Goal: Task Accomplishment & Management: Manage account settings

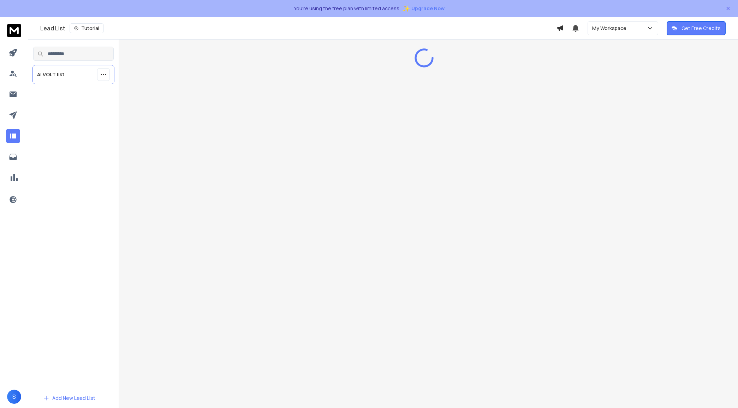
click at [19, 30] on icon at bounding box center [14, 30] width 14 height 13
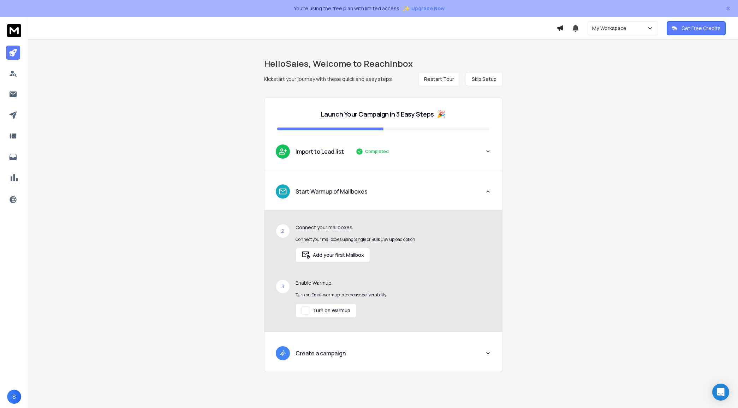
click at [9, 30] on icon at bounding box center [14, 30] width 14 height 13
click at [727, 8] on icon "Close notification" at bounding box center [728, 9] width 6 height 6
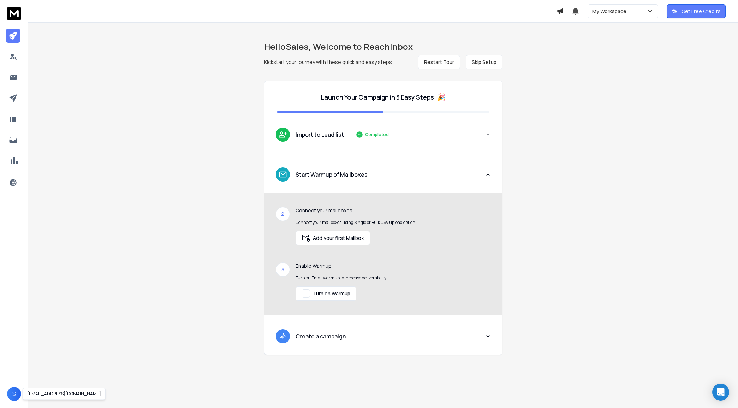
click at [17, 389] on span "S" at bounding box center [14, 394] width 14 height 14
click at [54, 395] on icon at bounding box center [57, 393] width 6 height 6
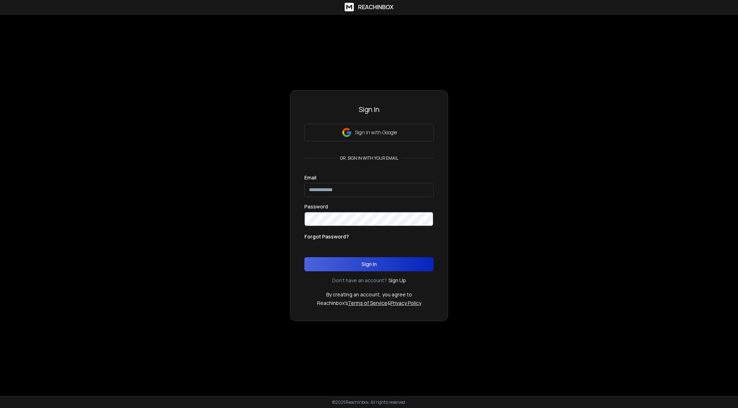
click at [358, 133] on p "Sign in with Google" at bounding box center [376, 132] width 42 height 7
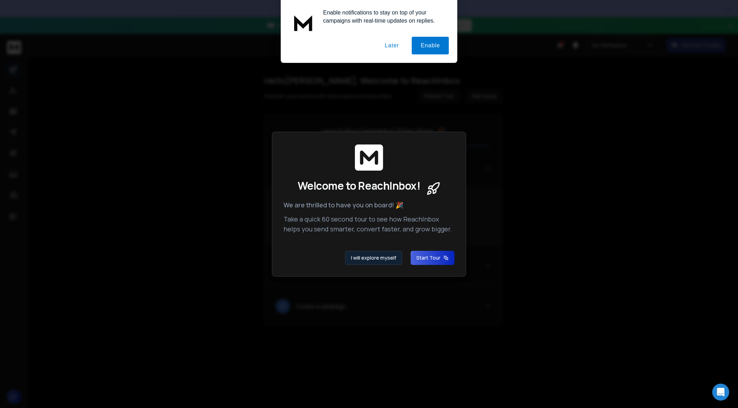
click at [387, 256] on button "I will explore myself" at bounding box center [373, 258] width 57 height 14
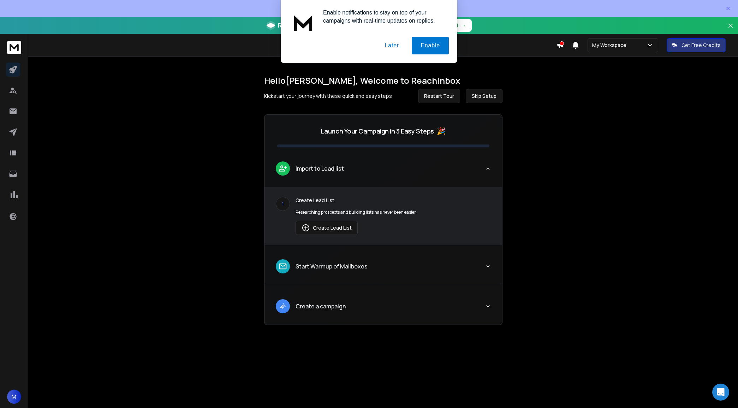
click at [389, 46] on button "Later" at bounding box center [392, 46] width 32 height 18
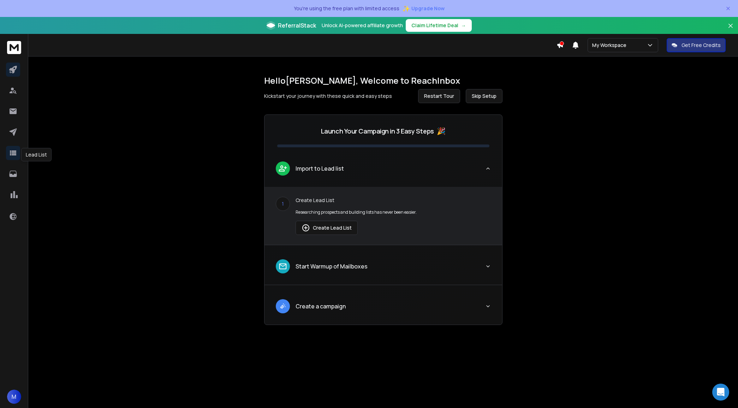
click at [10, 154] on icon at bounding box center [13, 152] width 6 height 5
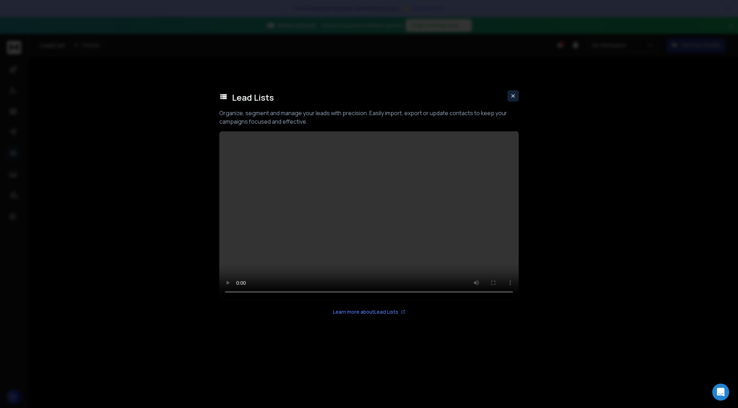
click at [511, 93] on icon at bounding box center [513, 96] width 6 height 6
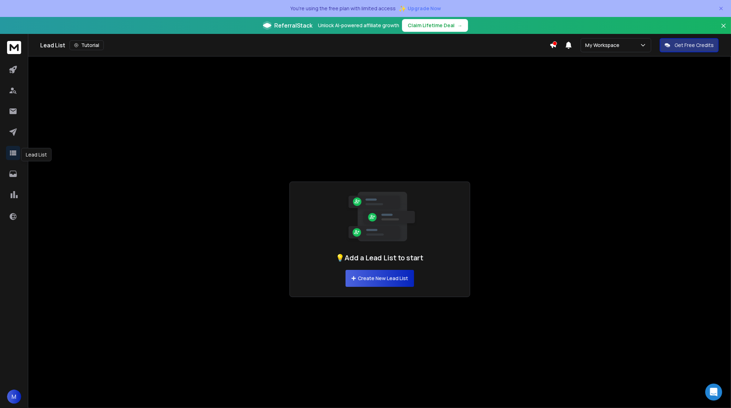
click at [11, 159] on link at bounding box center [13, 153] width 14 height 14
click at [375, 276] on button "Create New Lead List" at bounding box center [380, 278] width 68 height 17
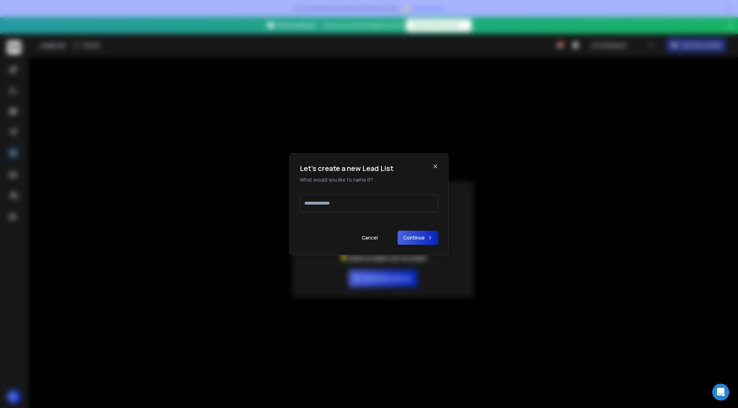
click at [338, 205] on input at bounding box center [369, 204] width 138 height 18
type input "**********"
click at [412, 235] on button "Continue" at bounding box center [418, 238] width 41 height 14
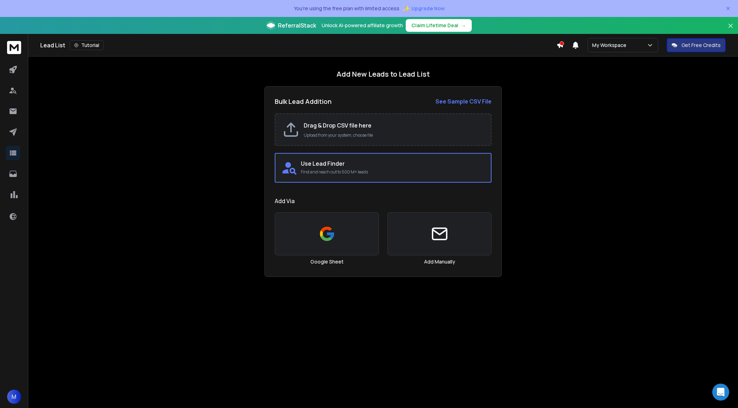
click at [333, 171] on p "Find and reach out to 500 M+ leads" at bounding box center [393, 172] width 184 height 6
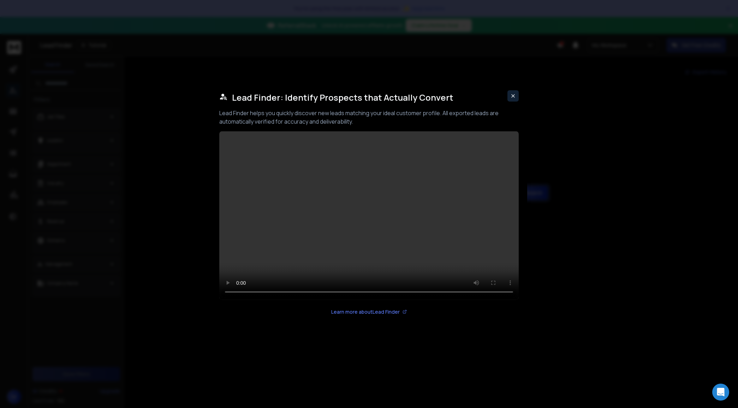
click at [511, 98] on icon at bounding box center [513, 96] width 6 height 6
